Goal: Task Accomplishment & Management: Manage account settings

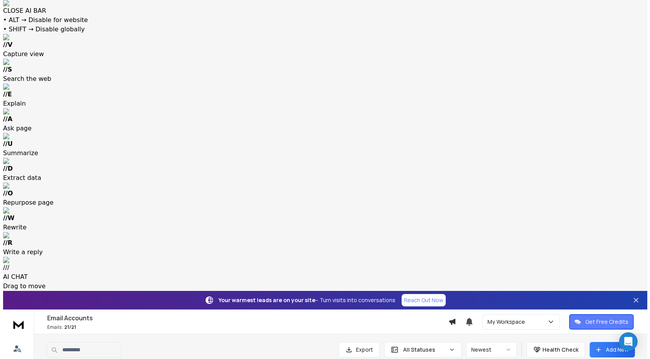
scroll to position [4, 0]
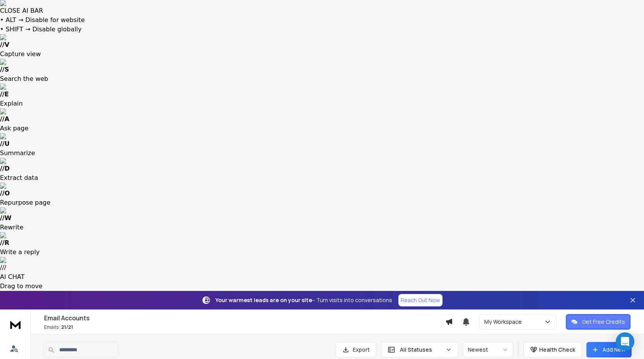
click at [613, 342] on button "Add New" at bounding box center [608, 349] width 45 height 15
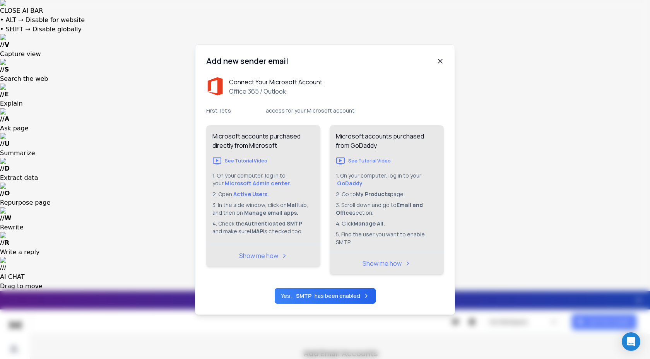
click at [327, 291] on button "Yes , SMTP has been enabled" at bounding box center [324, 295] width 101 height 15
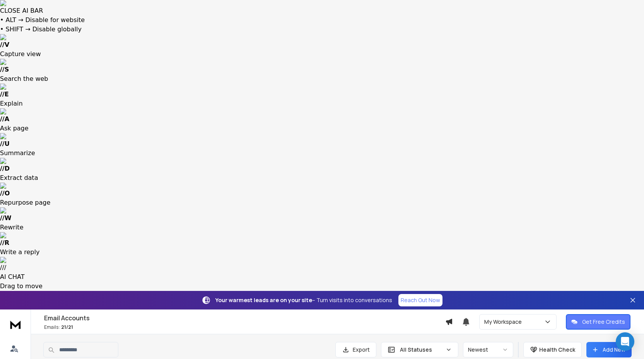
scroll to position [258, 0]
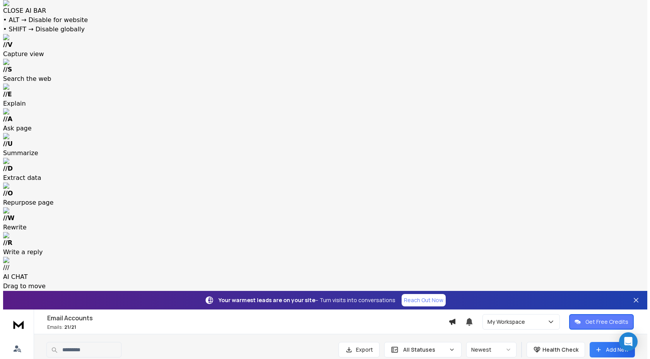
scroll to position [159, 0]
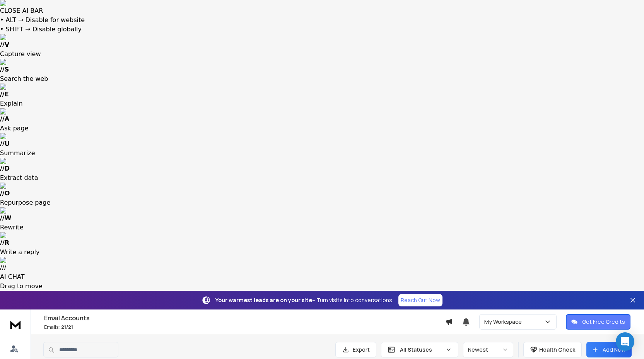
click at [609, 342] on button "Add New" at bounding box center [608, 349] width 45 height 15
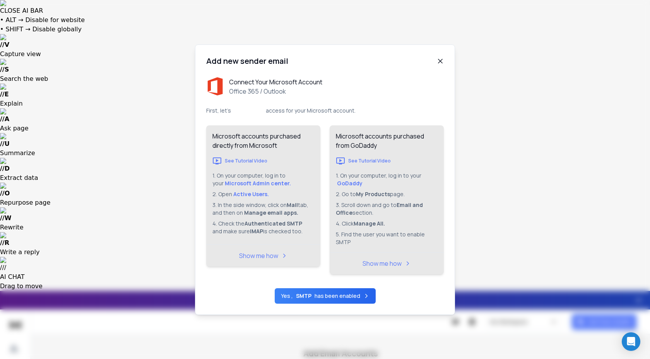
click at [325, 295] on button "Yes , SMTP has been enabled" at bounding box center [324, 295] width 101 height 15
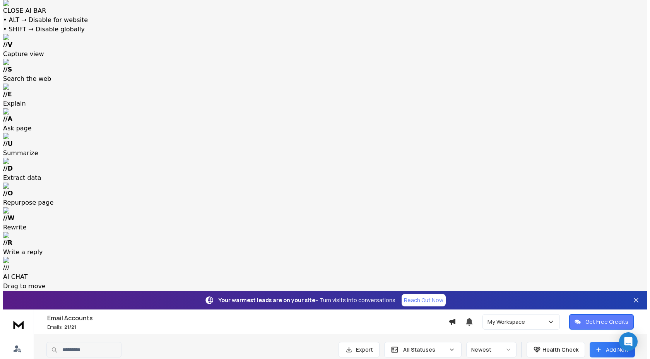
scroll to position [6, 0]
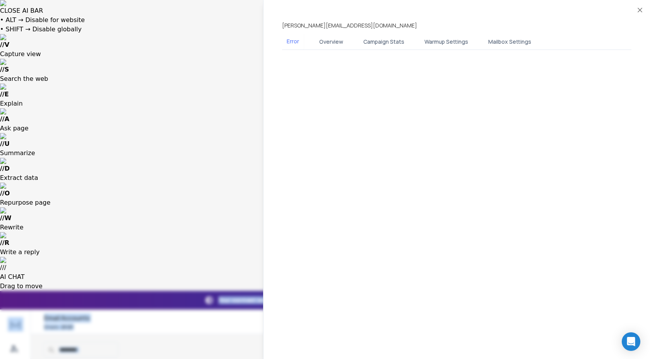
click at [187, 133] on div at bounding box center [325, 179] width 650 height 359
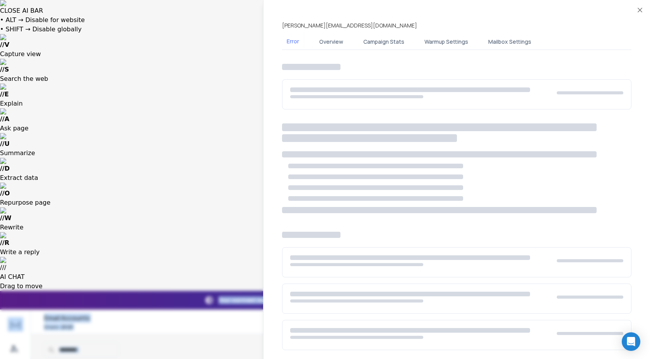
click at [187, 133] on div at bounding box center [325, 179] width 650 height 359
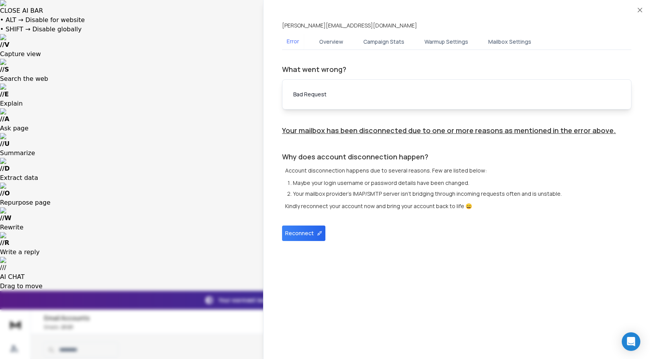
click at [302, 235] on button "Reconnect" at bounding box center [303, 232] width 43 height 15
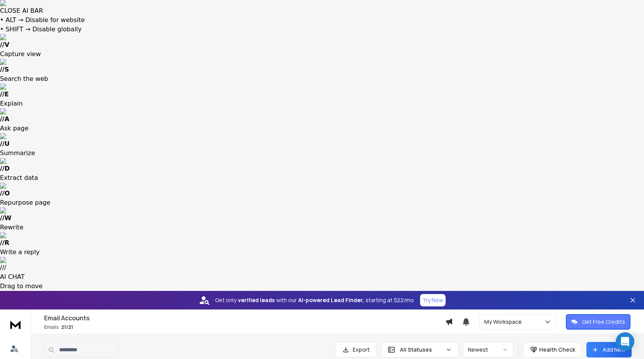
click at [608, 342] on button "Add New" at bounding box center [608, 349] width 45 height 15
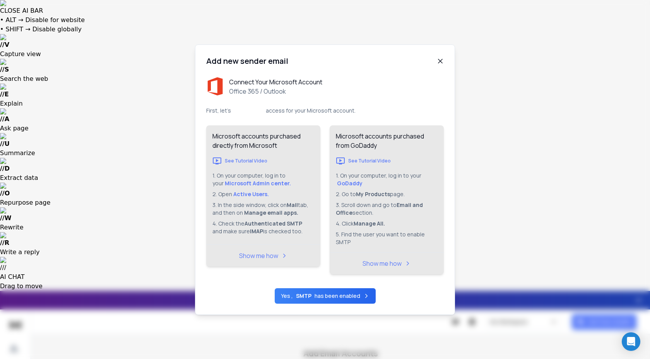
click at [344, 290] on button "Yes , SMTP has been enabled" at bounding box center [324, 295] width 101 height 15
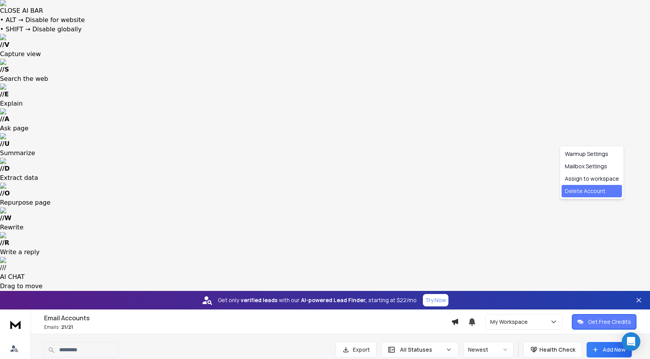
click at [592, 191] on div "Delete Account" at bounding box center [591, 191] width 60 height 12
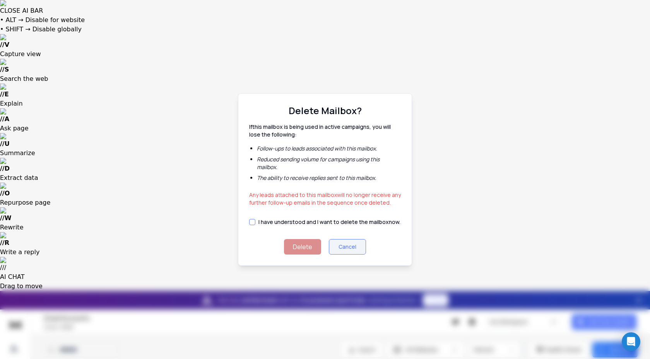
click at [310, 251] on button "Delete" at bounding box center [302, 246] width 37 height 15
click at [252, 218] on div "I have understood and I want to delete the mailbox now." at bounding box center [325, 219] width 152 height 12
click at [303, 242] on button "Delete" at bounding box center [302, 246] width 37 height 15
click at [252, 222] on button "I have understood and I want to delete the mailbox now." at bounding box center [252, 222] width 6 height 6
click at [297, 240] on button "Delete" at bounding box center [302, 246] width 37 height 15
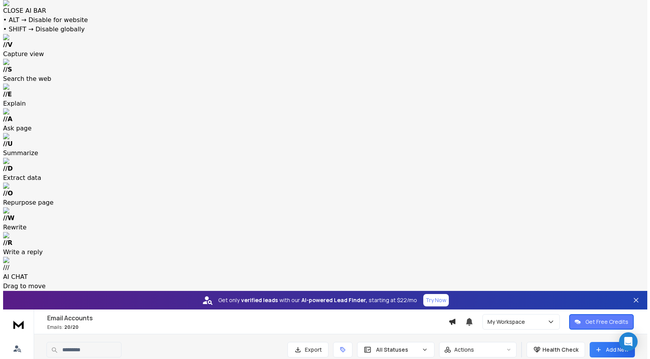
scroll to position [0, 0]
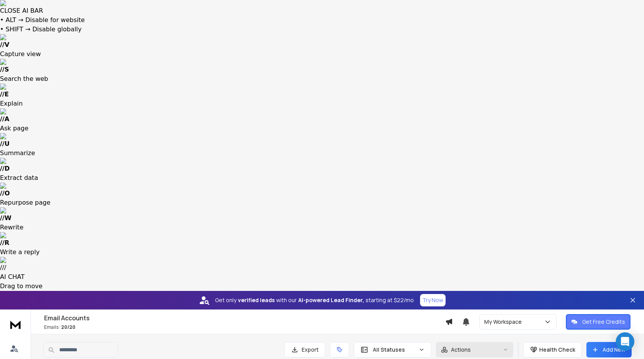
click at [508, 346] on icon "button" at bounding box center [505, 349] width 5 height 6
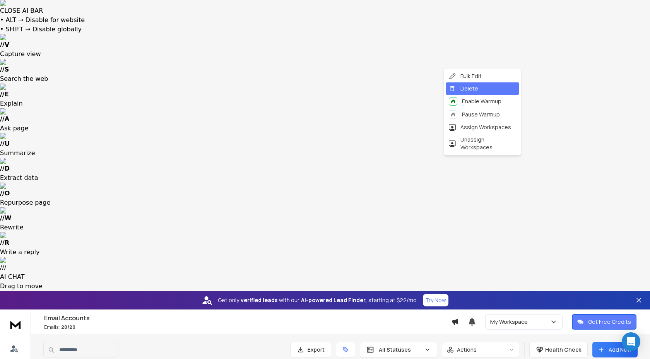
click at [474, 85] on div "Delete" at bounding box center [462, 89] width 29 height 8
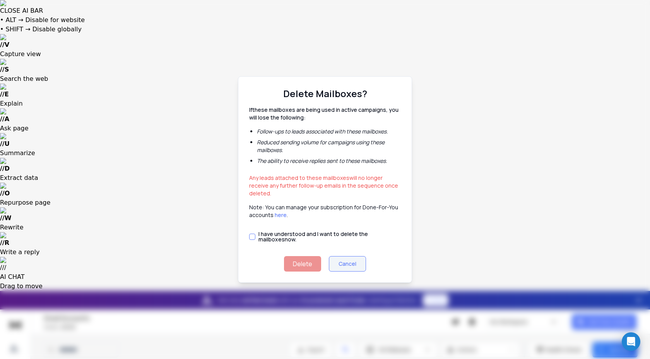
click at [254, 238] on div "I have understood and I want to delete the mailbox es now." at bounding box center [325, 233] width 152 height 17
click at [253, 234] on button "I have understood and I want to delete the mailbox es now." at bounding box center [252, 237] width 6 height 6
click at [292, 256] on button "Delete" at bounding box center [302, 263] width 37 height 15
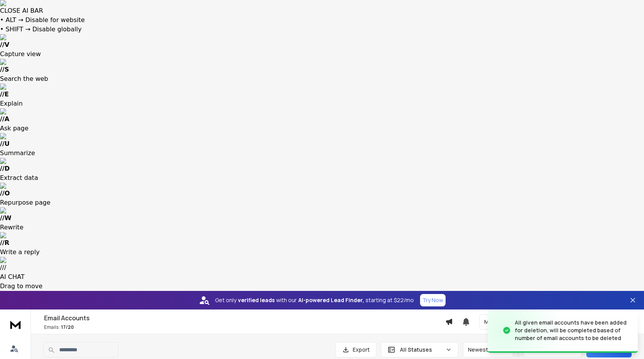
click at [612, 342] on button "Add New" at bounding box center [608, 349] width 45 height 15
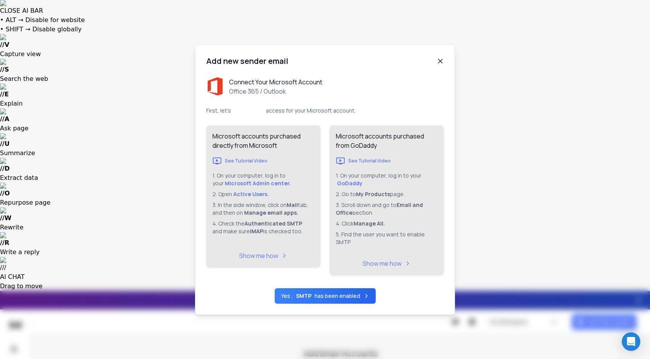
click at [324, 293] on button "Yes , SMTP has been enabled" at bounding box center [324, 295] width 101 height 15
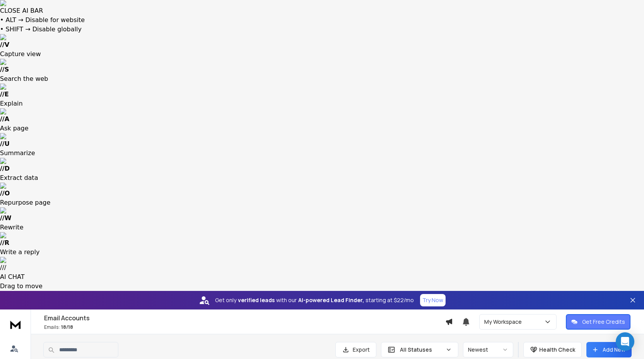
click at [615, 342] on button "Add New" at bounding box center [608, 349] width 45 height 15
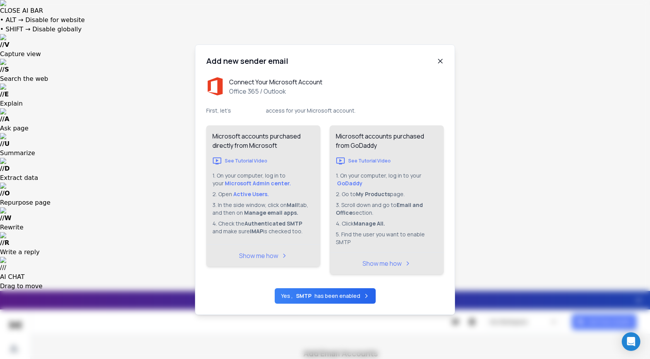
click at [329, 290] on button "Yes , SMTP has been enabled" at bounding box center [324, 295] width 101 height 15
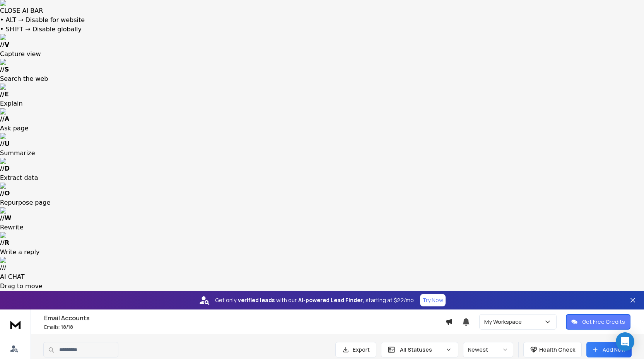
scroll to position [210, 0]
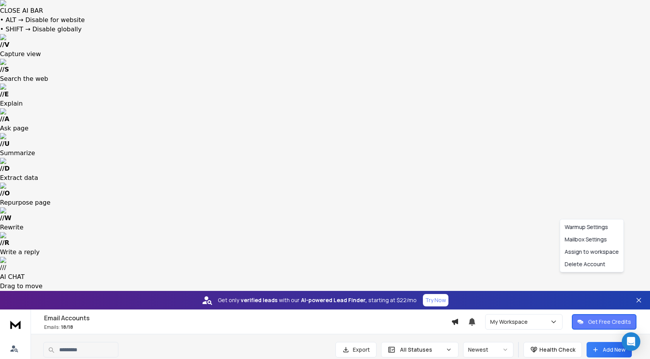
click at [585, 268] on div "Delete Account" at bounding box center [591, 264] width 60 height 12
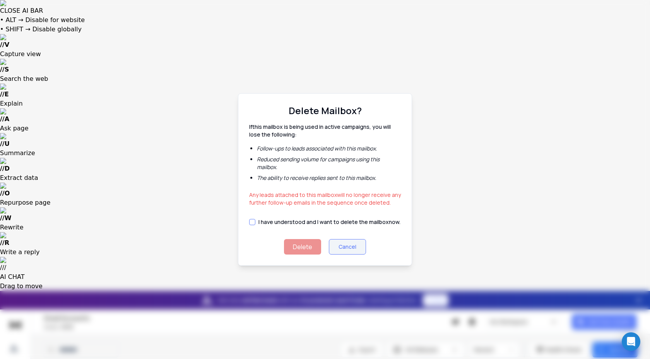
click at [252, 220] on button "I have understood and I want to delete the mailbox now." at bounding box center [252, 222] width 6 height 6
click at [292, 249] on button "Delete" at bounding box center [302, 246] width 37 height 15
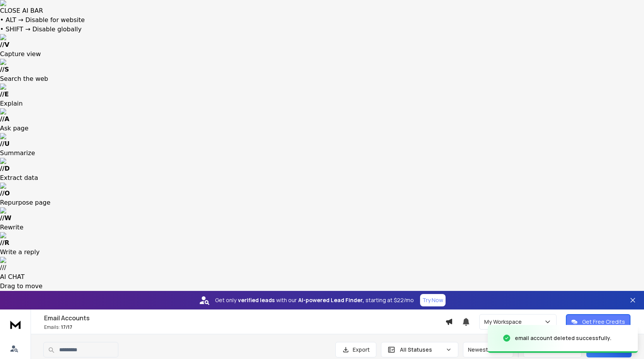
scroll to position [2, 0]
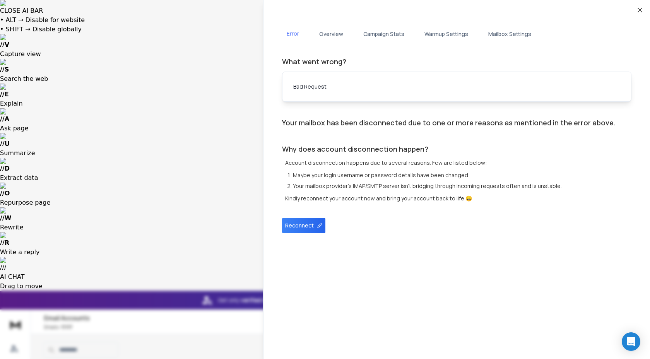
click at [638, 10] on icon "button" at bounding box center [640, 10] width 4 height 4
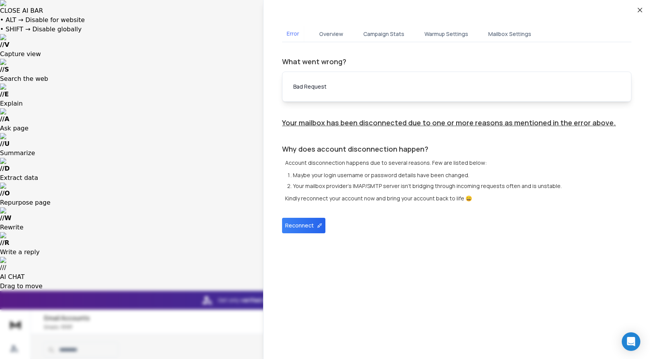
click at [638, 7] on icon "button" at bounding box center [640, 10] width 8 height 8
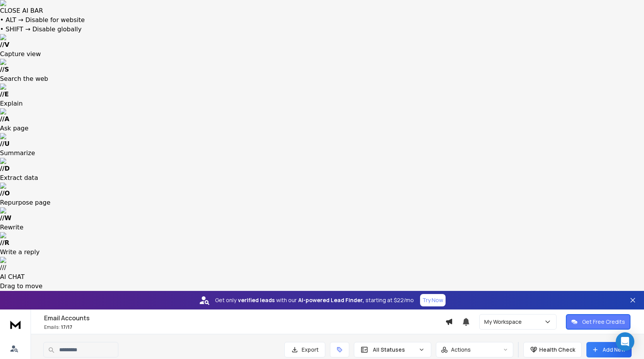
scroll to position [37, 0]
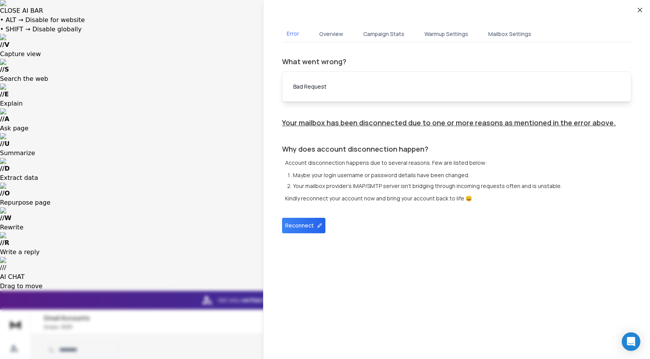
click at [639, 8] on icon "button" at bounding box center [640, 10] width 8 height 8
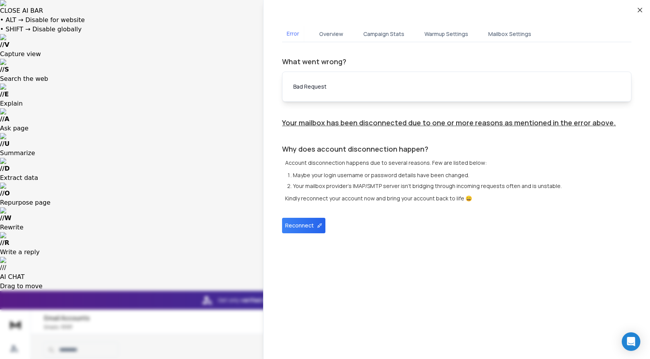
click at [639, 11] on icon "button" at bounding box center [640, 10] width 8 height 8
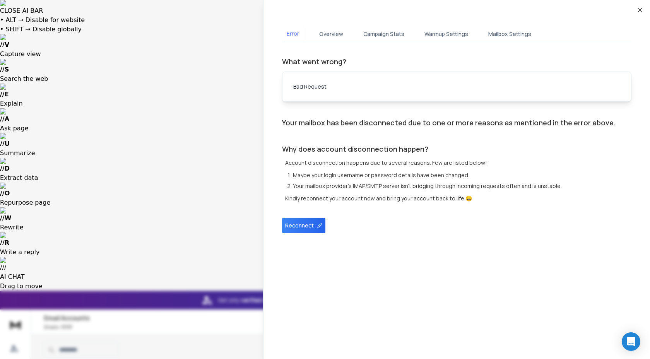
click at [639, 9] on icon "button" at bounding box center [640, 10] width 8 height 8
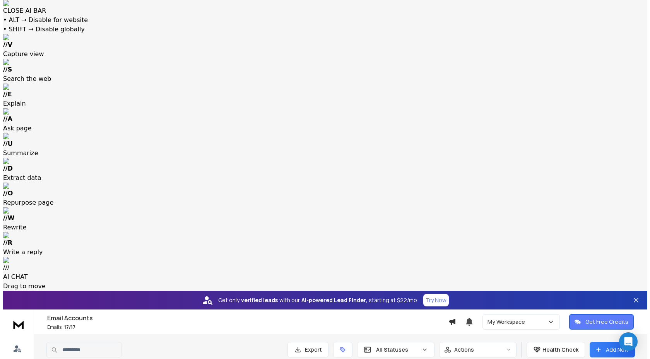
scroll to position [0, 0]
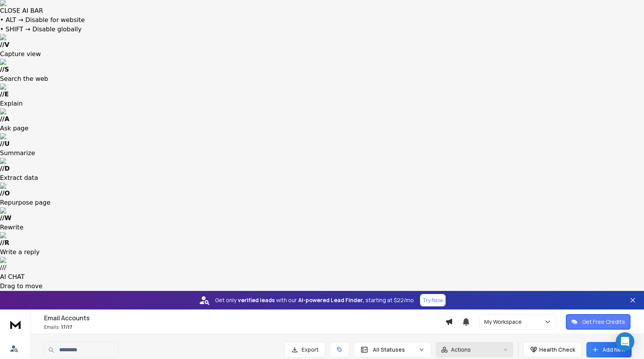
click at [470, 342] on button "Actions" at bounding box center [474, 349] width 77 height 15
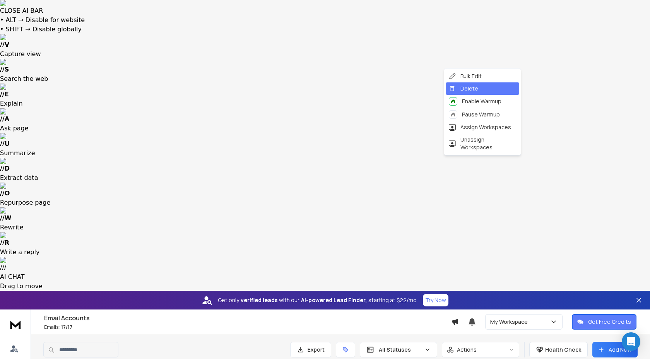
click at [472, 86] on div "Delete" at bounding box center [462, 89] width 29 height 8
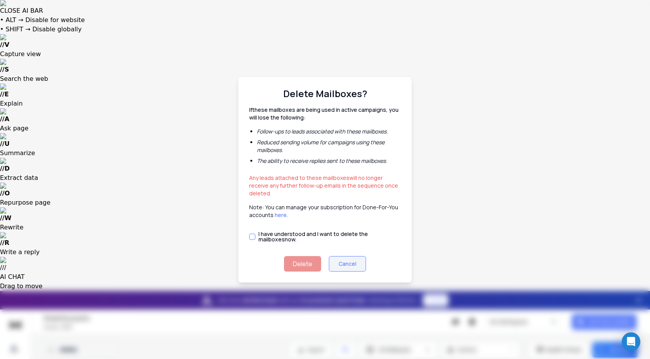
click at [259, 233] on label "I have understood and I want to delete the mailbox es now." at bounding box center [329, 236] width 142 height 11
click at [255, 234] on button "I have understood and I want to delete the mailbox es now." at bounding box center [252, 237] width 6 height 6
click at [302, 257] on button "Delete" at bounding box center [302, 263] width 37 height 15
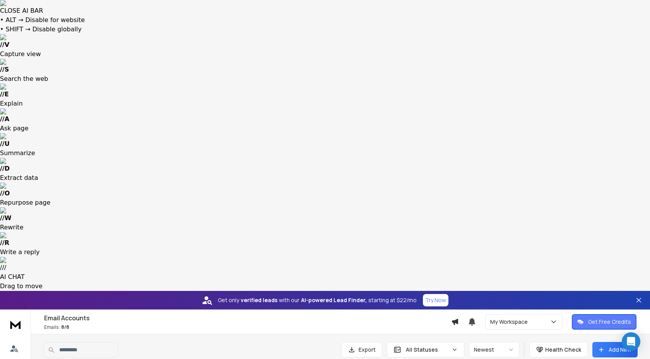
click at [616, 342] on button "Add New" at bounding box center [614, 349] width 45 height 15
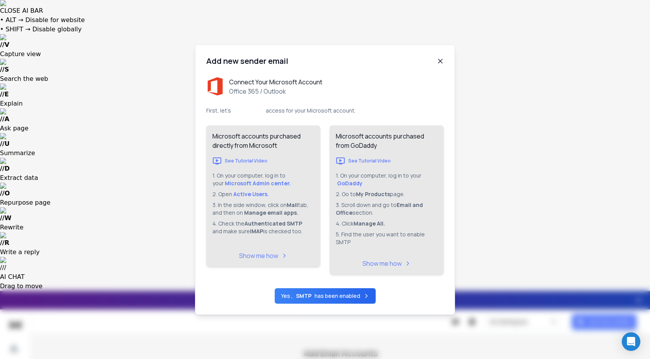
click at [320, 289] on button "Yes , SMTP has been enabled" at bounding box center [324, 295] width 101 height 15
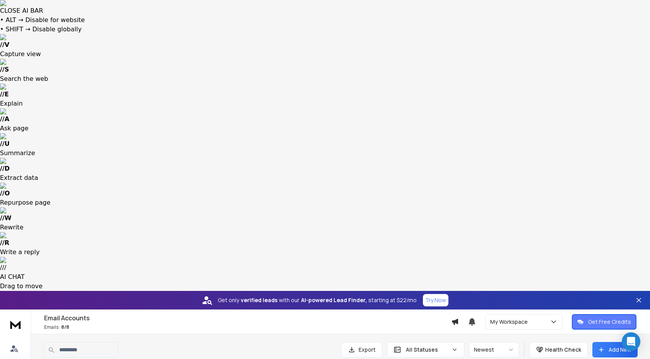
click at [611, 342] on button "Add New" at bounding box center [614, 349] width 45 height 15
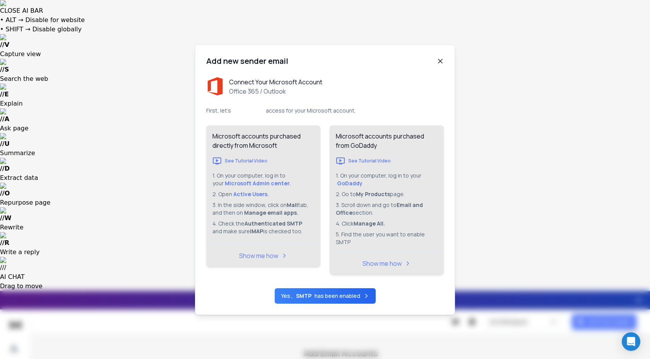
click at [324, 293] on button "Yes , SMTP has been enabled" at bounding box center [324, 295] width 101 height 15
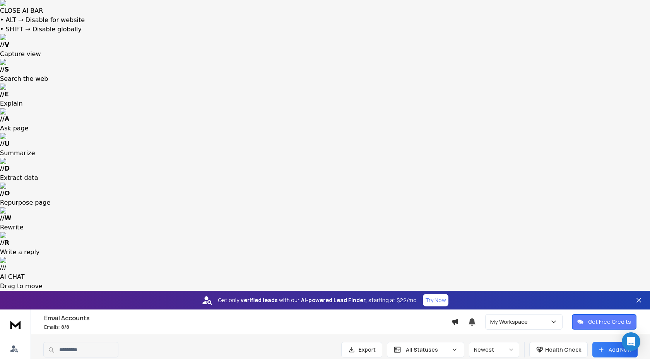
click at [621, 342] on button "Add New" at bounding box center [614, 349] width 45 height 15
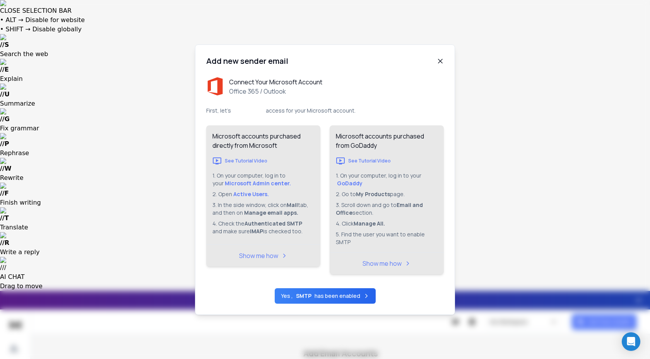
click at [271, 215] on b "Manage email apps." at bounding box center [271, 212] width 54 height 7
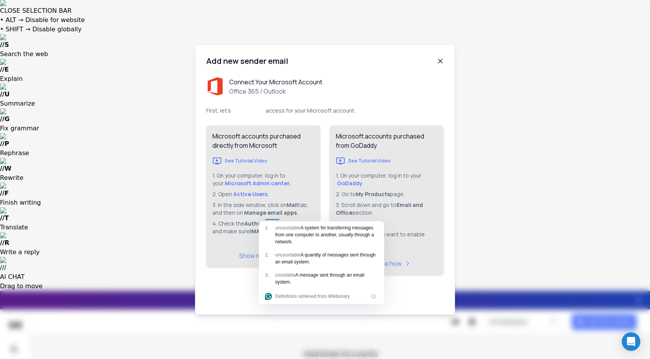
click at [241, 301] on div "Add new sender email Connect Your Microsoft Account Office 365 / Outlook First,…" at bounding box center [325, 179] width 260 height 270
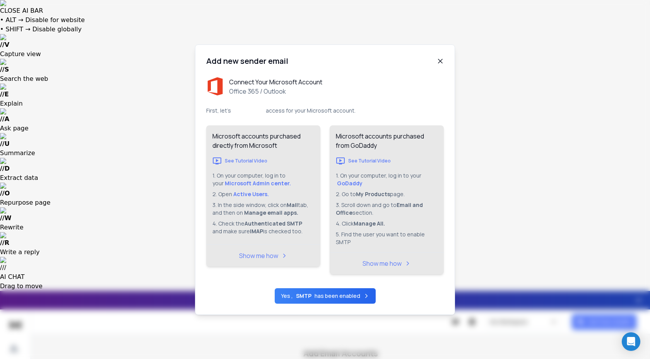
click at [321, 295] on button "Yes , SMTP has been enabled" at bounding box center [324, 295] width 101 height 15
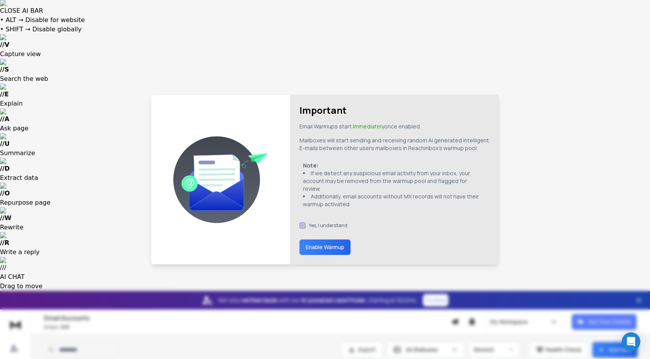
click at [302, 222] on button "Yes, I understand" at bounding box center [302, 225] width 6 height 6
click at [322, 252] on div "Important Email Warmups start Immediately once enabled. Mailboxes will start se…" at bounding box center [394, 179] width 208 height 169
click at [319, 245] on button "Enable Warmup" at bounding box center [324, 246] width 51 height 15
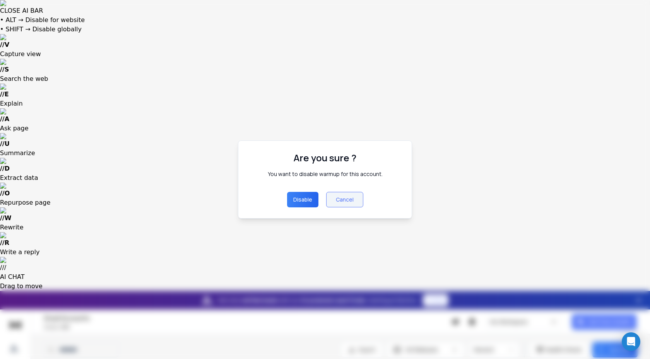
click at [301, 197] on button "Disable" at bounding box center [302, 199] width 31 height 15
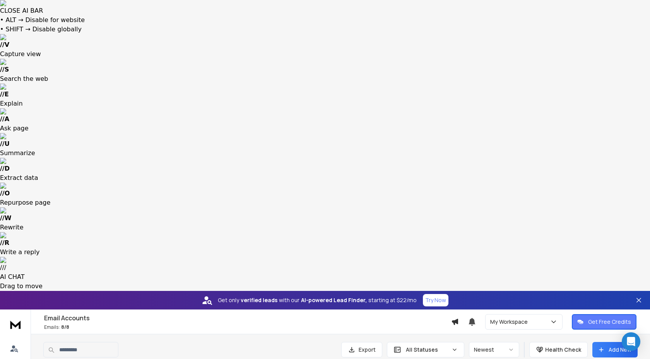
click at [605, 342] on button "Add New" at bounding box center [614, 349] width 45 height 15
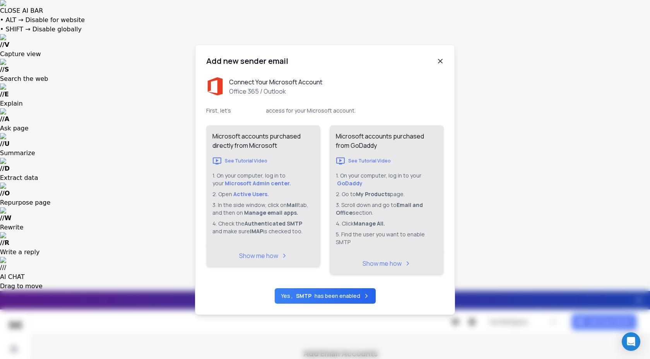
click at [317, 292] on button "Yes , SMTP has been enabled" at bounding box center [324, 295] width 101 height 15
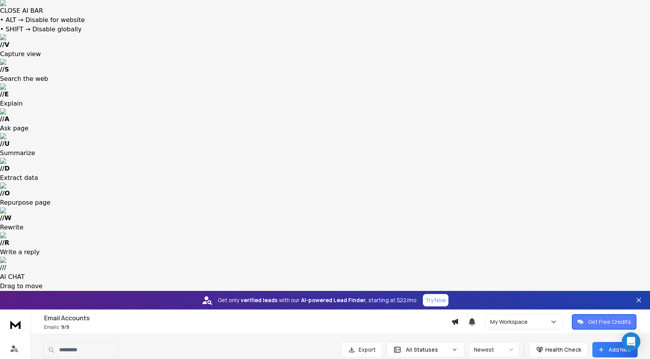
click at [614, 342] on button "Add New" at bounding box center [614, 349] width 45 height 15
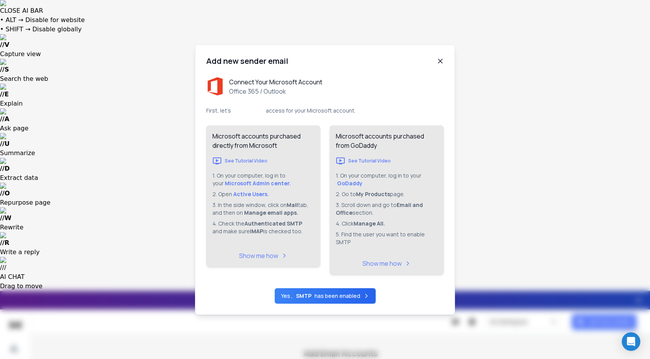
click at [346, 290] on button "Yes , SMTP has been enabled" at bounding box center [324, 295] width 101 height 15
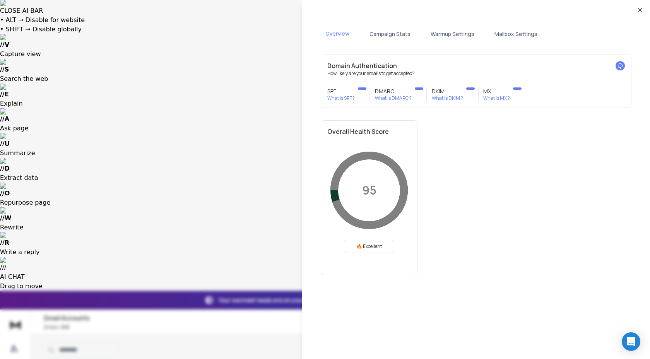
click at [638, 9] on icon "button" at bounding box center [640, 10] width 8 height 8
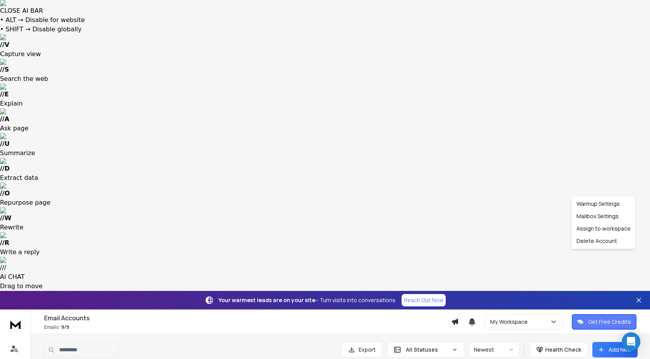
click at [603, 242] on div "Delete Account" at bounding box center [603, 241] width 60 height 12
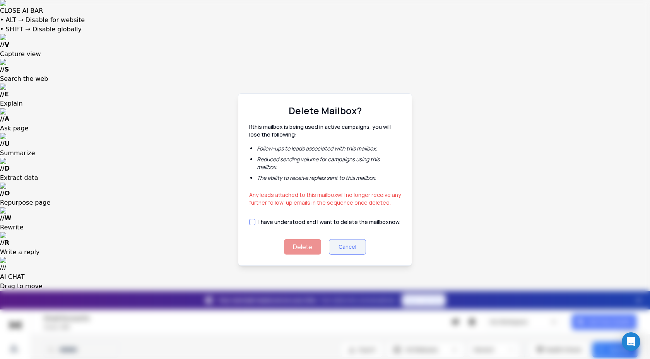
click at [257, 225] on div "Delete Mailbox? If this mailbox is being used in active campaigns, you will los…" at bounding box center [325, 179] width 152 height 150
click at [252, 222] on button "I have understood and I want to delete the mailbox now." at bounding box center [252, 222] width 6 height 6
click at [306, 249] on button "Delete" at bounding box center [302, 246] width 37 height 15
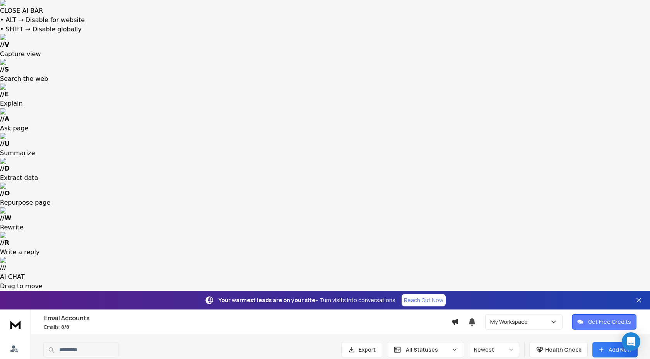
click at [610, 342] on button "Add New" at bounding box center [614, 349] width 45 height 15
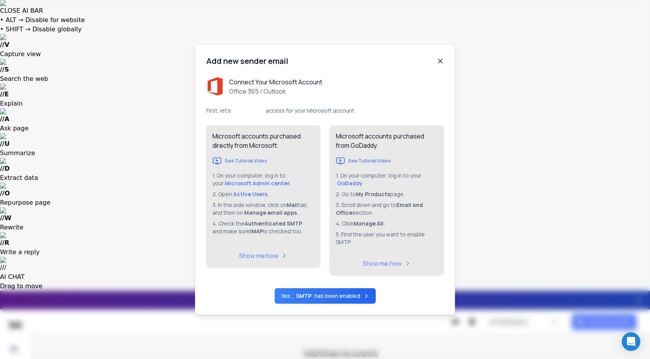
click at [337, 292] on button "Yes , SMTP has been enabled" at bounding box center [324, 295] width 101 height 15
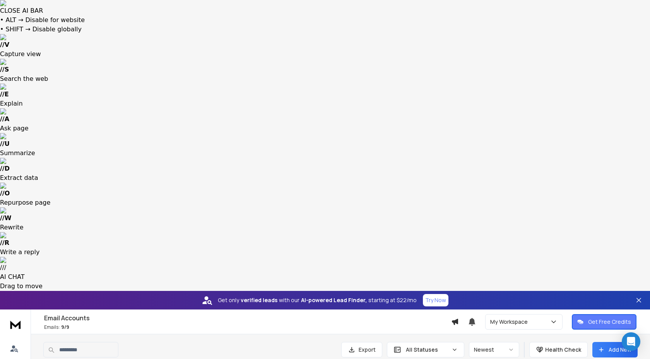
click at [605, 342] on button "Add New" at bounding box center [614, 349] width 45 height 15
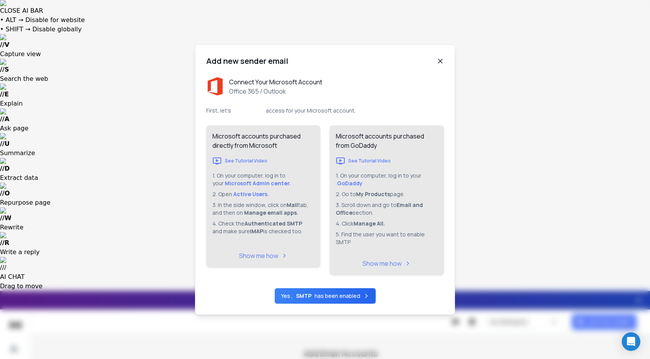
click at [314, 295] on button "Yes , SMTP has been enabled" at bounding box center [324, 295] width 101 height 15
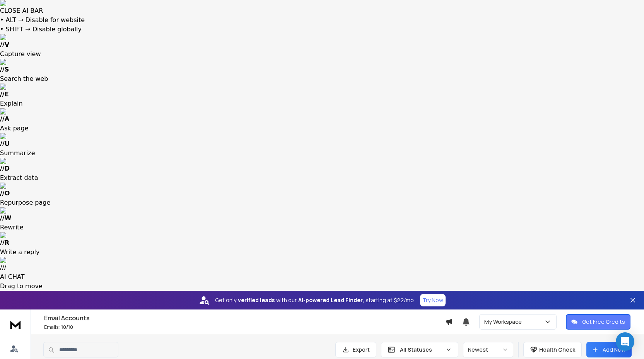
click at [600, 342] on button "Add New" at bounding box center [608, 349] width 45 height 15
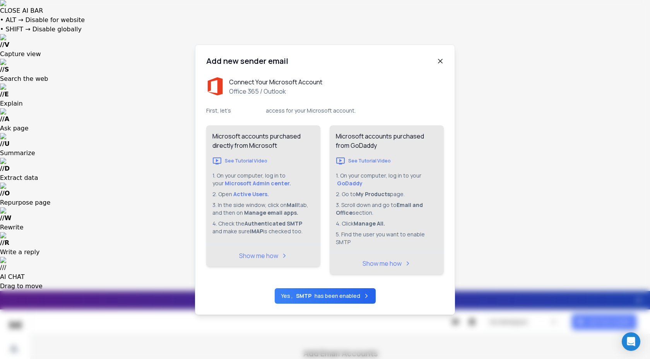
click at [341, 293] on button "Yes , SMTP has been enabled" at bounding box center [324, 295] width 101 height 15
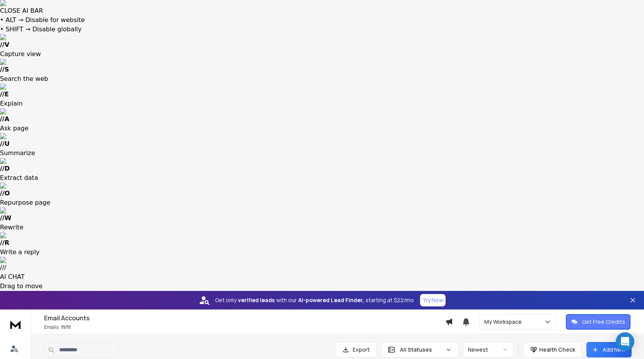
click at [603, 342] on button "Add New" at bounding box center [608, 349] width 45 height 15
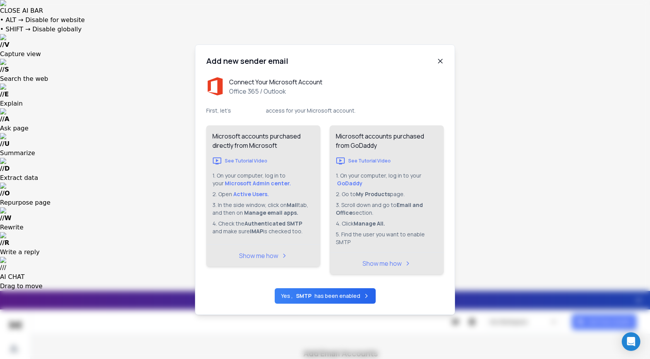
click at [343, 297] on button "Yes , SMTP has been enabled" at bounding box center [324, 295] width 101 height 15
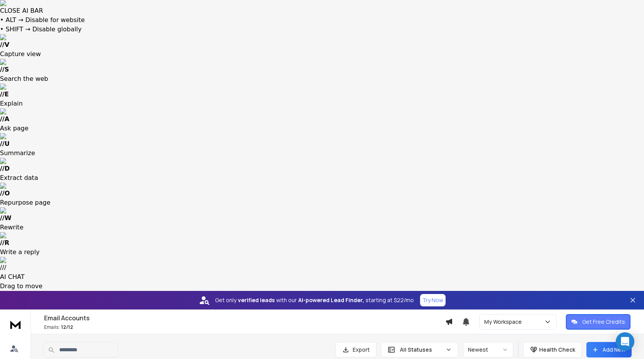
click at [168, 342] on div at bounding box center [186, 349] width 287 height 15
click at [605, 342] on button "Add New" at bounding box center [608, 349] width 45 height 15
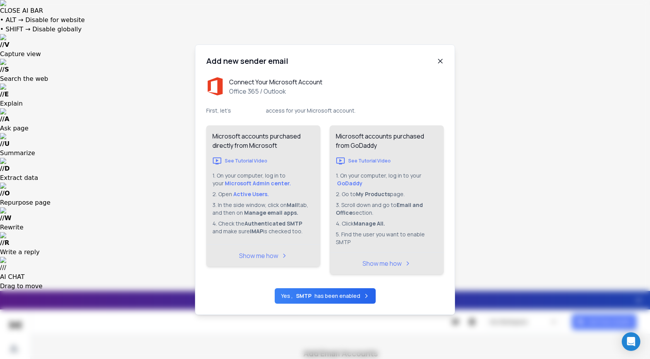
click at [330, 295] on button "Yes , SMTP has been enabled" at bounding box center [324, 295] width 101 height 15
click at [323, 295] on button "Yes , SMTP has been enabled" at bounding box center [324, 295] width 101 height 15
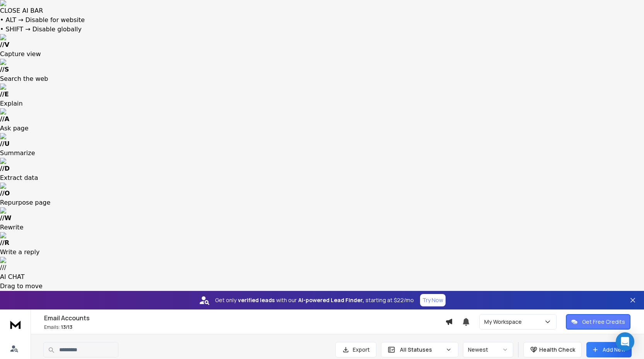
click at [599, 342] on button "Add New" at bounding box center [608, 349] width 45 height 15
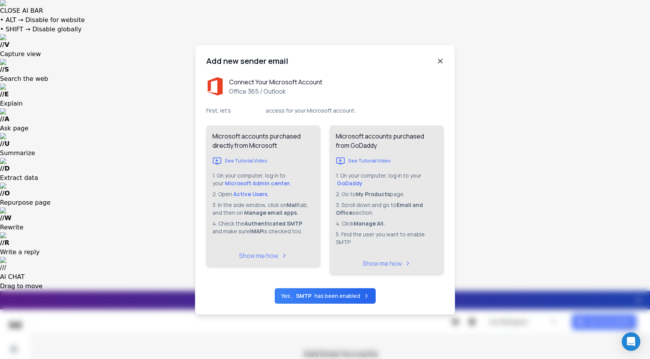
click at [337, 296] on button "Yes , SMTP has been enabled" at bounding box center [324, 295] width 101 height 15
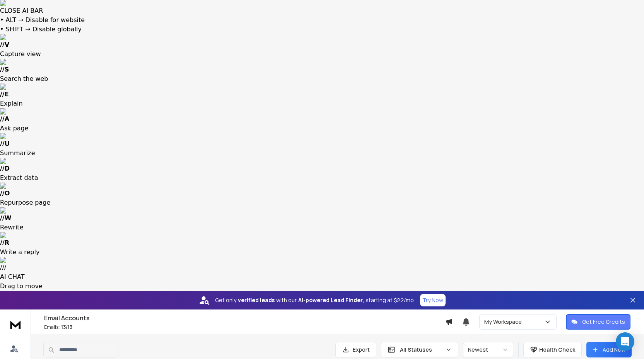
click at [595, 342] on button "Add New" at bounding box center [608, 349] width 45 height 15
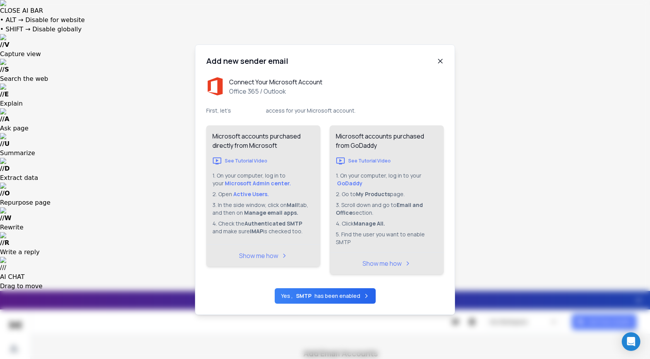
click at [329, 288] on button "Yes , SMTP has been enabled" at bounding box center [324, 295] width 101 height 15
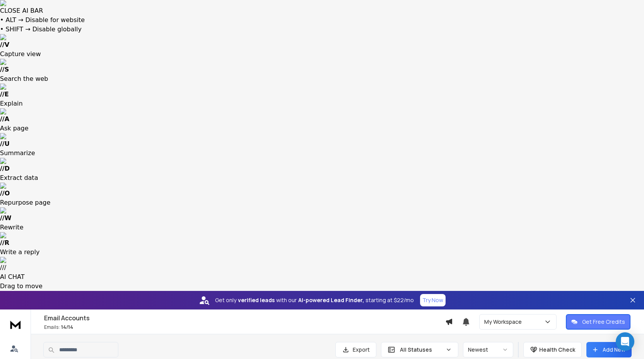
click at [598, 342] on button "Add New" at bounding box center [608, 349] width 45 height 15
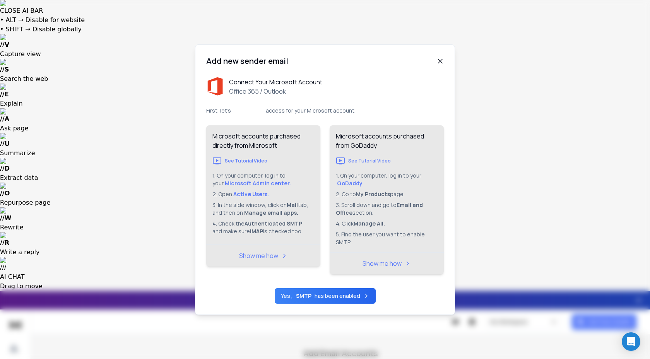
click at [319, 289] on button "Yes , SMTP has been enabled" at bounding box center [324, 295] width 101 height 15
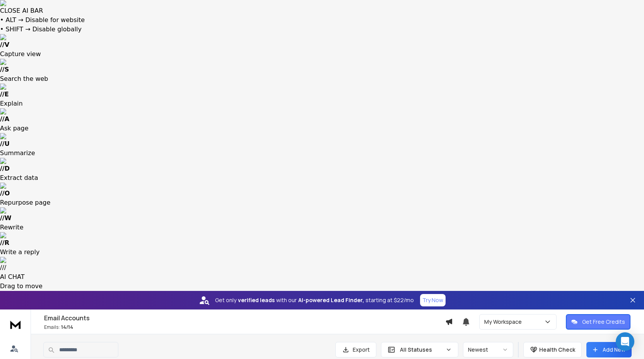
click at [605, 342] on button "Add New" at bounding box center [608, 349] width 45 height 15
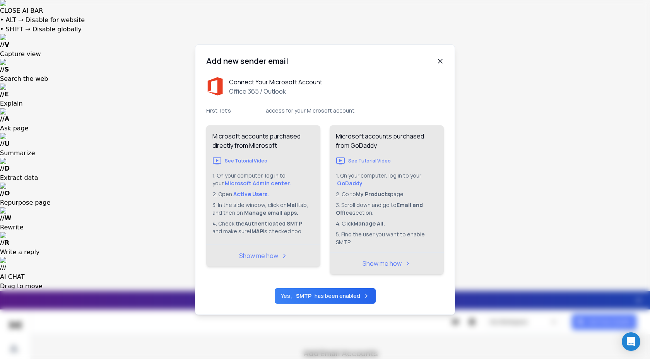
click at [335, 294] on button "Yes , SMTP has been enabled" at bounding box center [324, 295] width 101 height 15
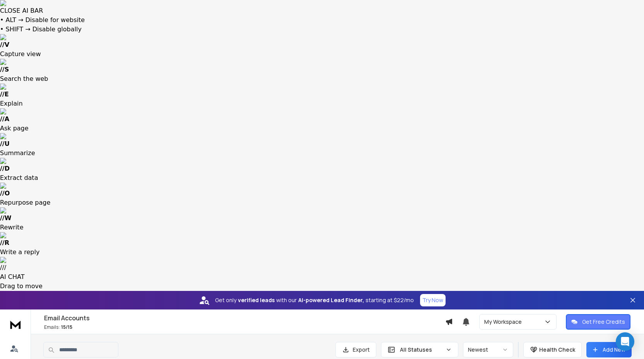
click at [607, 342] on button "Add New" at bounding box center [608, 349] width 45 height 15
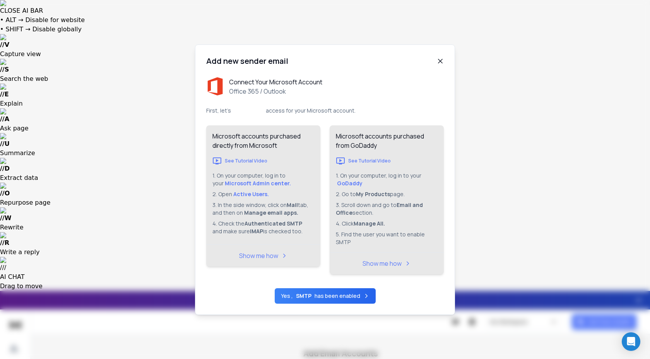
click at [322, 288] on button "Yes , SMTP has been enabled" at bounding box center [324, 295] width 101 height 15
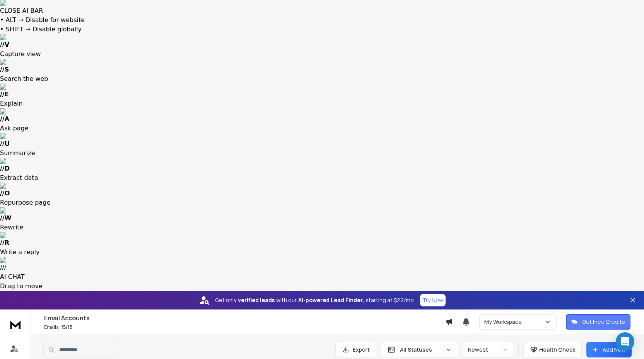
click at [593, 347] on icon at bounding box center [594, 349] width 5 height 5
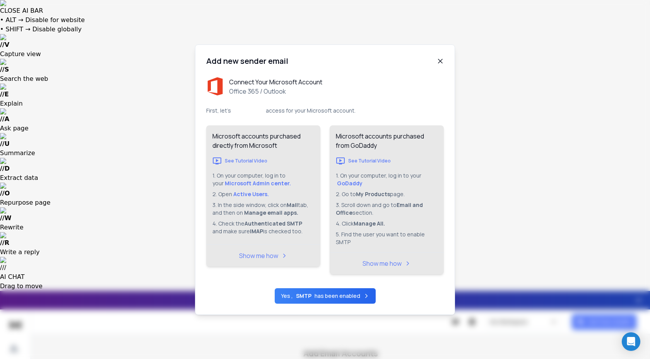
click at [320, 295] on button "Yes , SMTP has been enabled" at bounding box center [324, 295] width 101 height 15
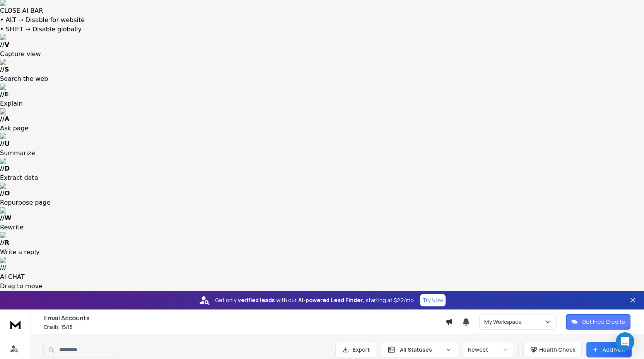
click at [602, 342] on button "Add New" at bounding box center [608, 349] width 45 height 15
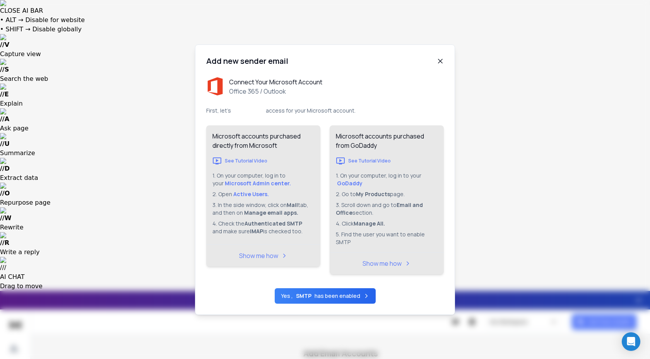
click button "Yes , SMTP has been enabled"
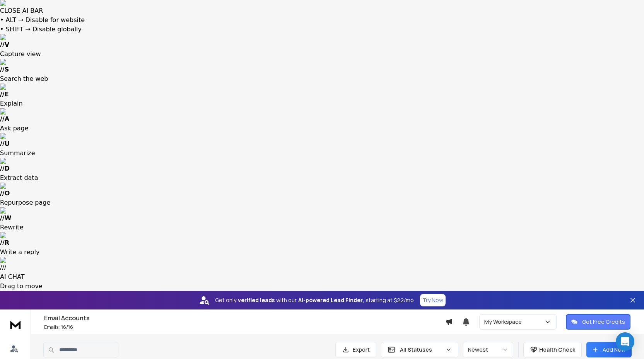
click at [593, 342] on button "Add New" at bounding box center [608, 349] width 45 height 15
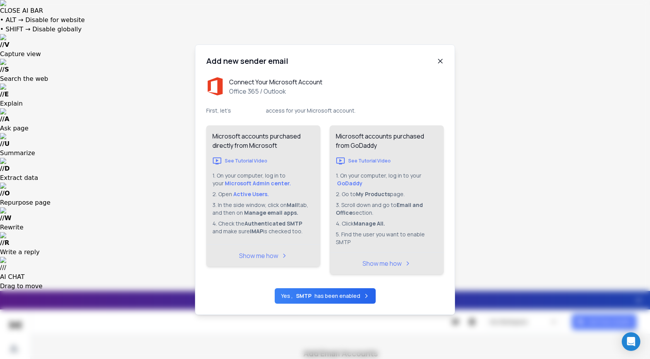
click at [316, 289] on button "Yes , SMTP has been enabled" at bounding box center [324, 295] width 101 height 15
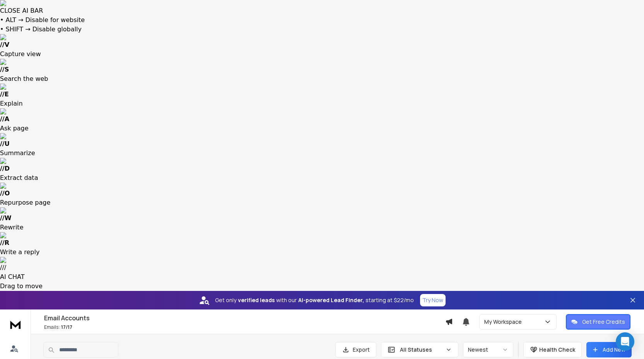
click at [603, 342] on button "Add New" at bounding box center [608, 349] width 45 height 15
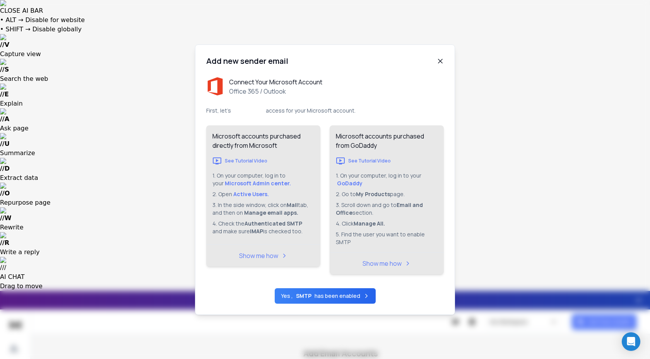
click at [327, 293] on button "Yes , SMTP has been enabled" at bounding box center [324, 295] width 101 height 15
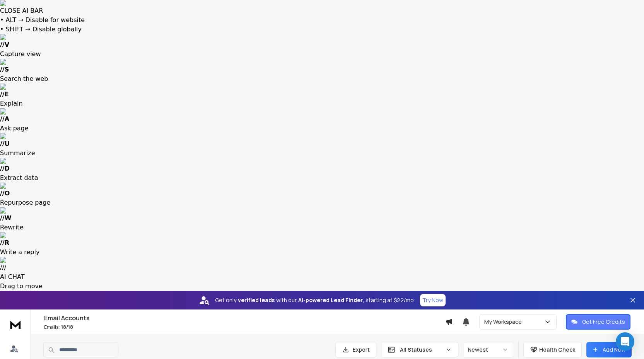
click at [608, 342] on button "Add New" at bounding box center [608, 349] width 45 height 15
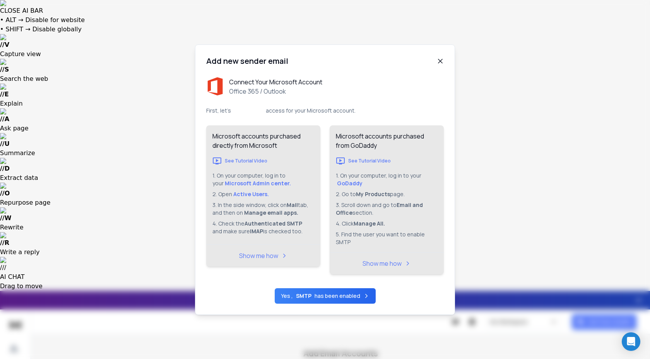
click at [325, 296] on button "Yes , SMTP has been enabled" at bounding box center [324, 295] width 101 height 15
